Goal: Find specific page/section: Find specific page/section

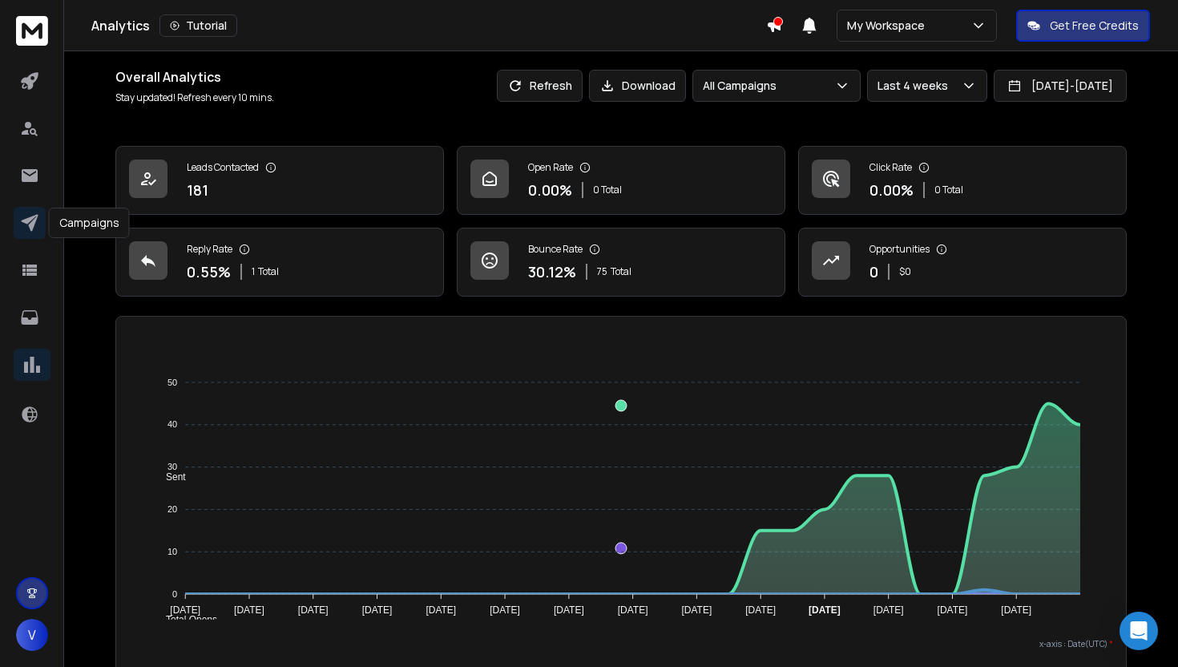
click at [32, 215] on icon at bounding box center [29, 222] width 19 height 19
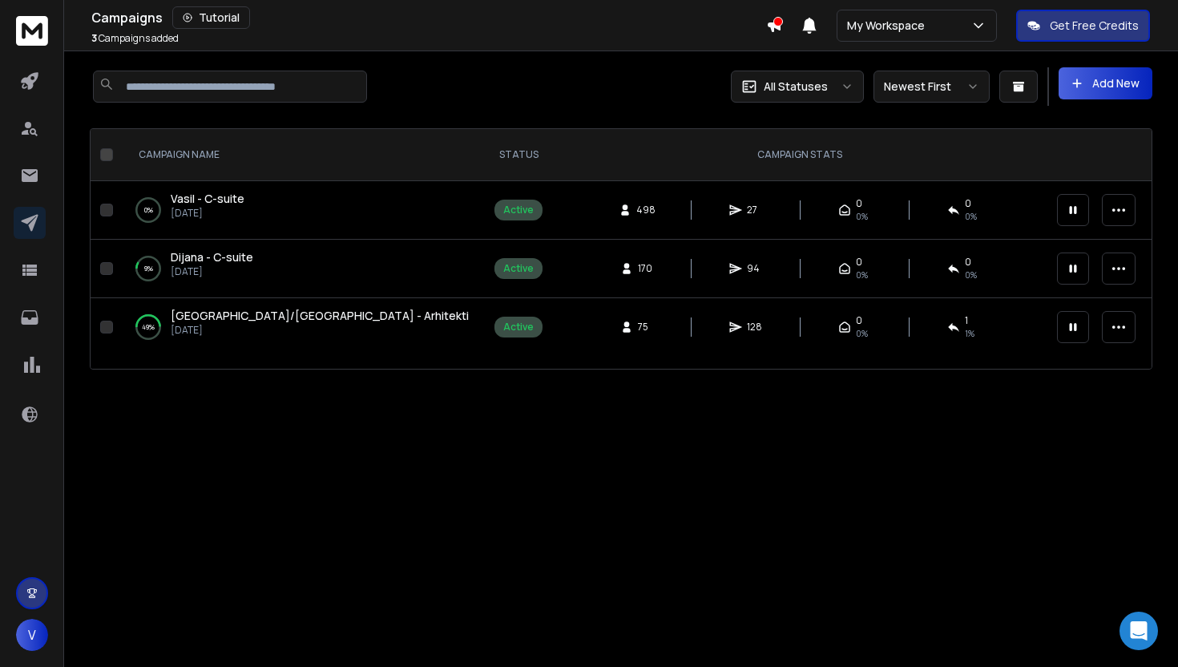
click at [212, 260] on span "Dijana - C-suite" at bounding box center [212, 256] width 83 height 15
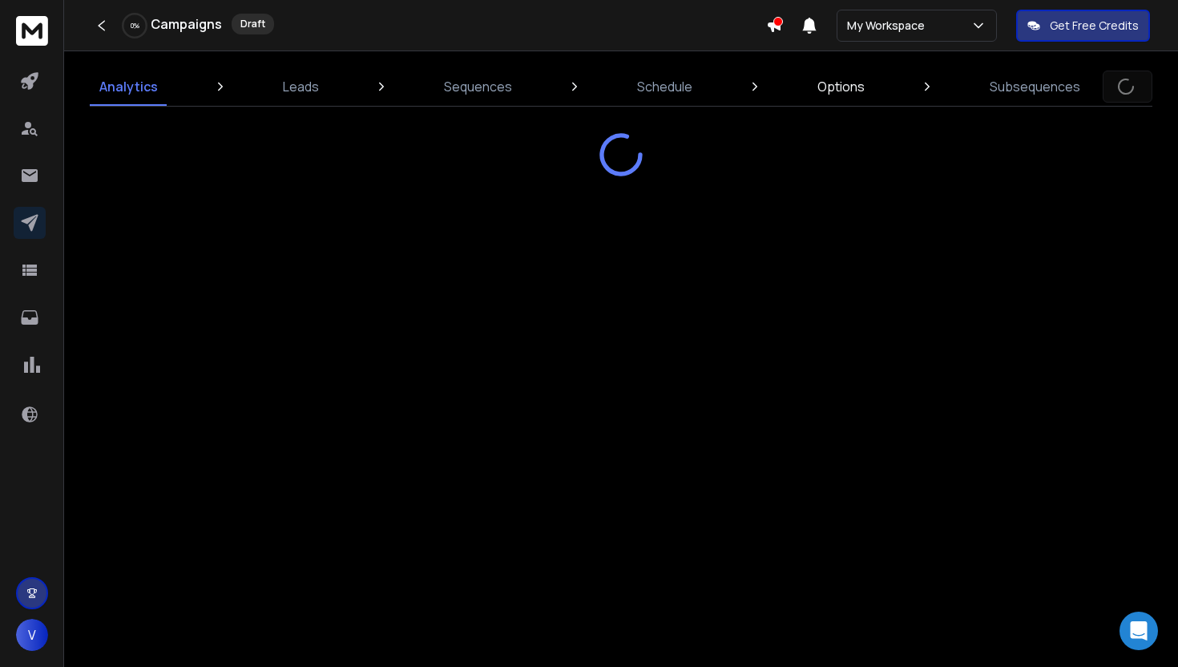
click at [850, 88] on p "Options" at bounding box center [840, 86] width 47 height 19
